Goal: Task Accomplishment & Management: Manage account settings

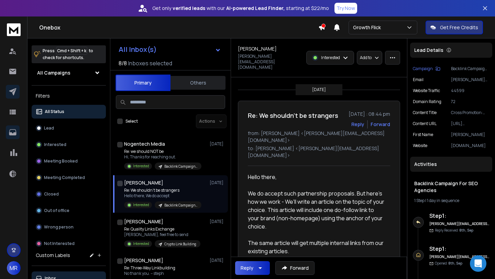
scroll to position [137, 0]
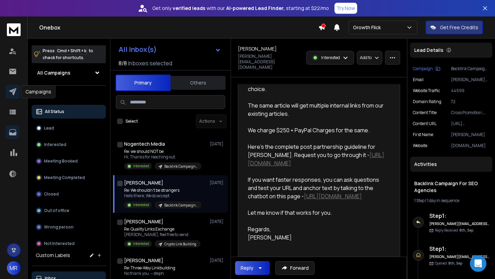
click at [11, 91] on icon at bounding box center [12, 91] width 7 height 7
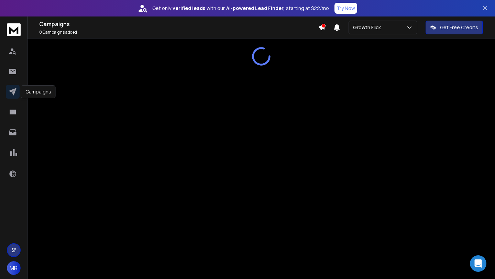
click at [11, 91] on icon at bounding box center [12, 91] width 7 height 7
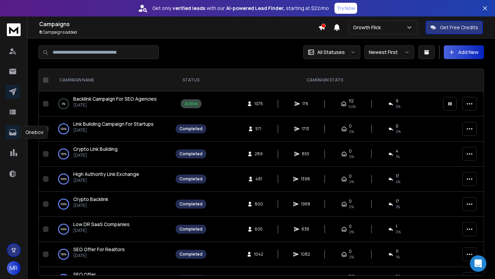
click at [19, 134] on body "Get only verified leads with our AI-powered Lead Finder, starting at $22/mo Try…" at bounding box center [247, 139] width 495 height 279
click at [15, 134] on icon at bounding box center [12, 132] width 7 height 6
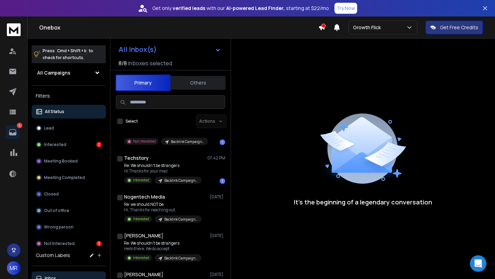
scroll to position [192, 0]
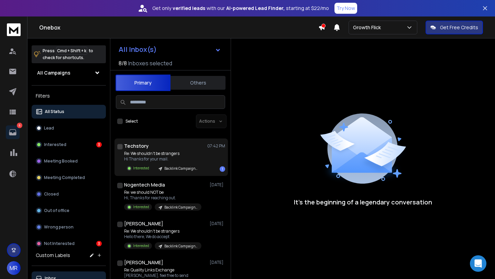
click at [163, 158] on p "Hi Thanks for your mail." at bounding box center [162, 158] width 77 height 5
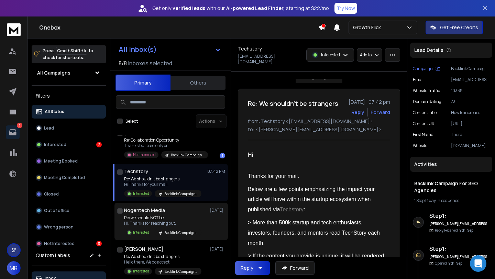
scroll to position [166, 0]
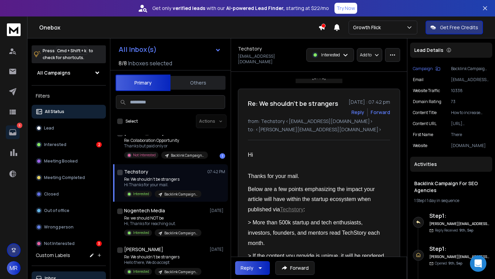
click at [176, 185] on p "Hi Thanks for your mail." at bounding box center [162, 184] width 77 height 5
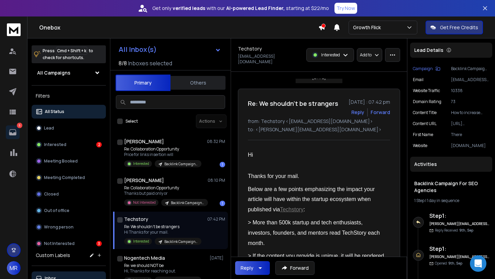
scroll to position [118, 0]
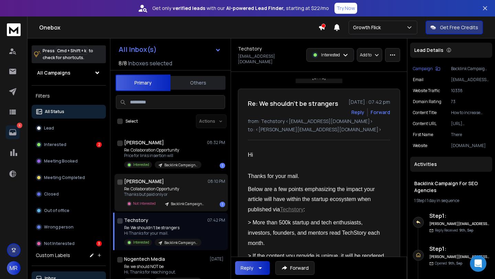
click at [168, 184] on div "[PERSON_NAME] 08:10 PM" at bounding box center [174, 181] width 101 height 7
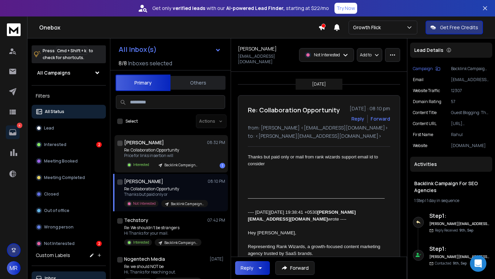
click at [172, 147] on div "[PERSON_NAME] 08:32 PM Re: Collaboration Opportunity Price for links insertion …" at bounding box center [174, 153] width 101 height 29
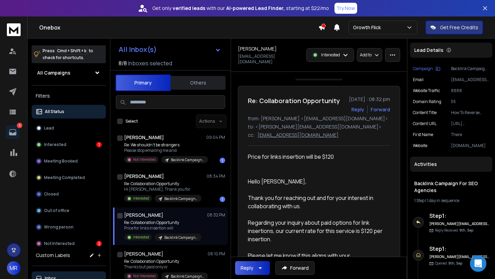
scroll to position [45, 0]
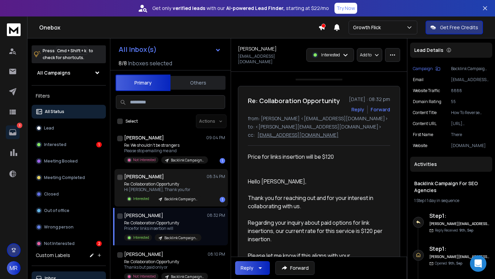
click at [169, 186] on p "Re: Collaboration Opportunity" at bounding box center [162, 183] width 77 height 5
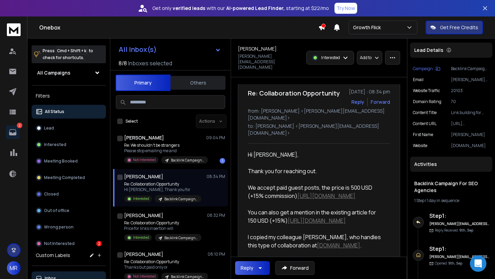
scroll to position [16, 0]
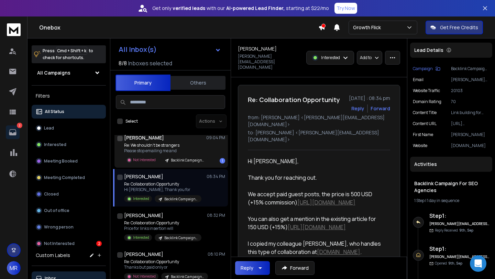
click at [153, 151] on p "Please stop emailing me and" at bounding box center [165, 150] width 82 height 5
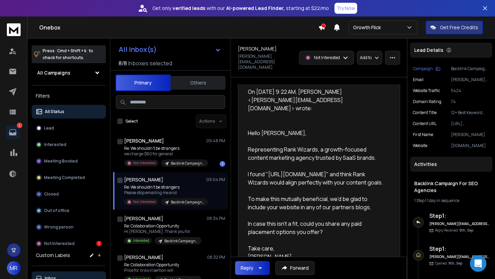
scroll to position [0, 0]
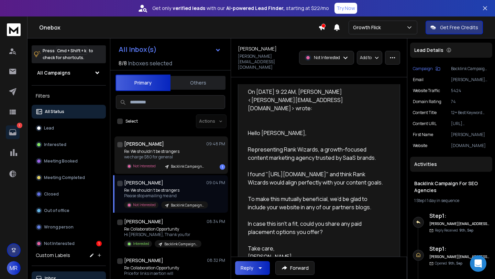
click at [157, 149] on p "Re: We shouldn't be strangers" at bounding box center [165, 151] width 82 height 5
